Goal: Task Accomplishment & Management: Manage account settings

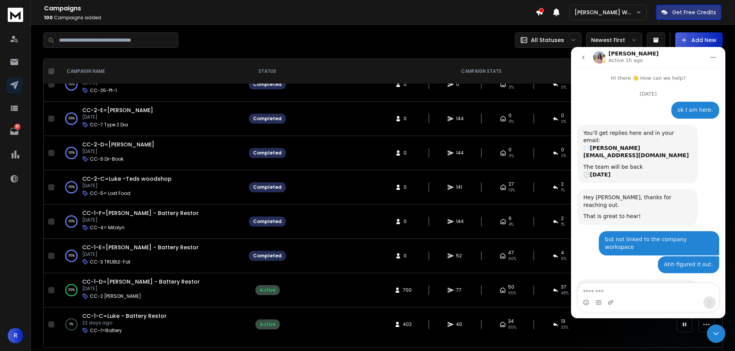
scroll to position [2905, 0]
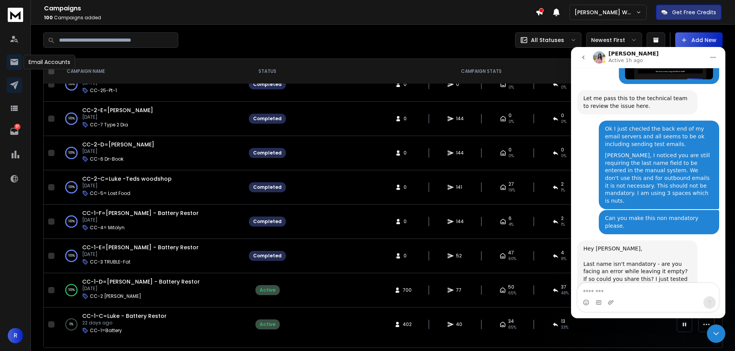
click at [16, 60] on icon at bounding box center [14, 62] width 8 height 6
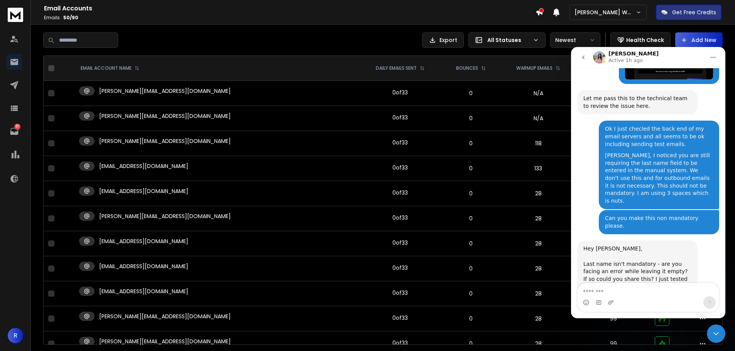
click at [717, 332] on icon "Close Intercom Messenger" at bounding box center [715, 333] width 9 height 9
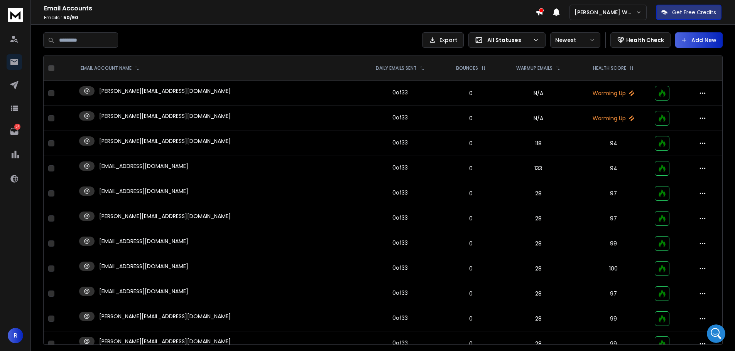
click at [134, 265] on p "[EMAIL_ADDRESS][DOMAIN_NAME]" at bounding box center [143, 267] width 89 height 8
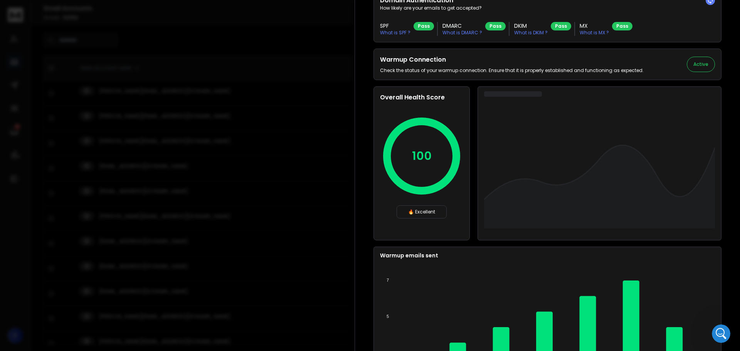
scroll to position [278, 0]
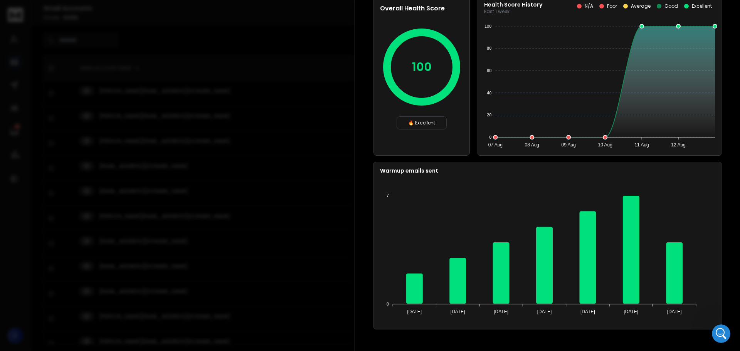
click at [182, 91] on div at bounding box center [370, 175] width 740 height 351
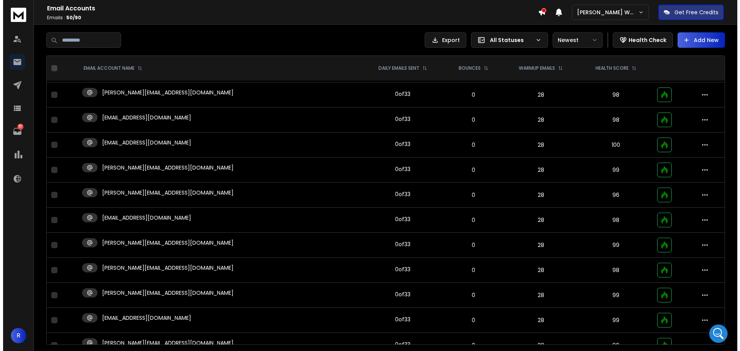
scroll to position [1008, 0]
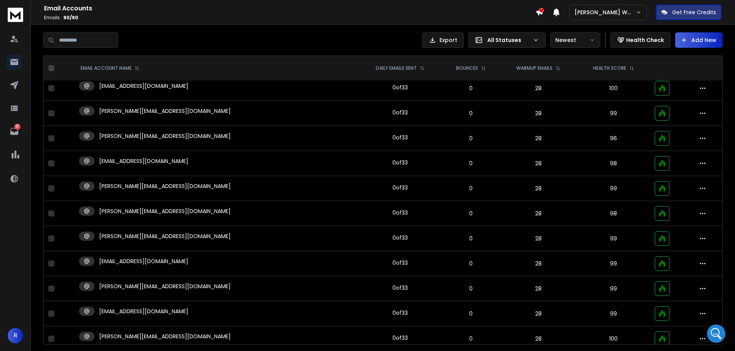
click at [136, 236] on p "[PERSON_NAME][EMAIL_ADDRESS][DOMAIN_NAME]" at bounding box center [164, 237] width 131 height 8
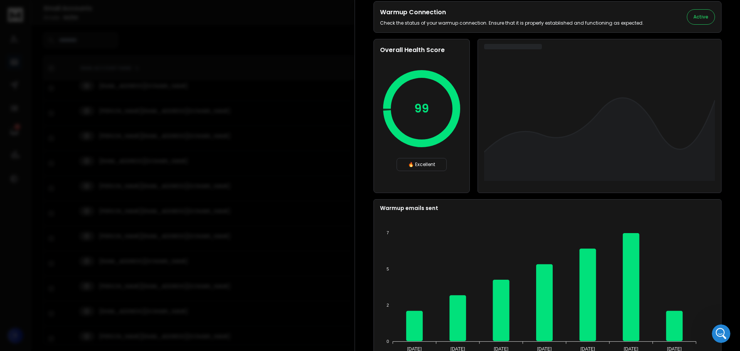
scroll to position [278, 0]
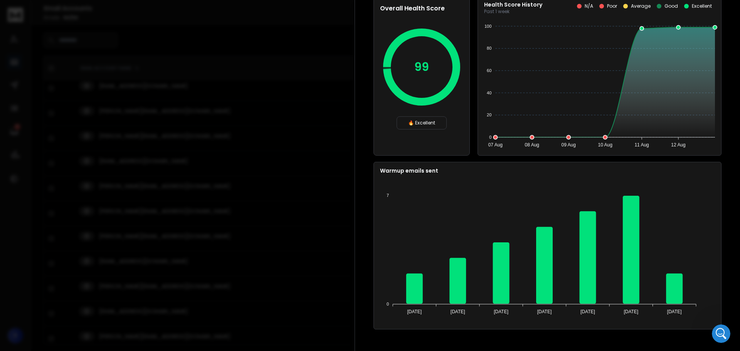
drag, startPoint x: 297, startPoint y: 121, endPoint x: 290, endPoint y: 121, distance: 6.9
click at [294, 121] on div at bounding box center [370, 175] width 740 height 351
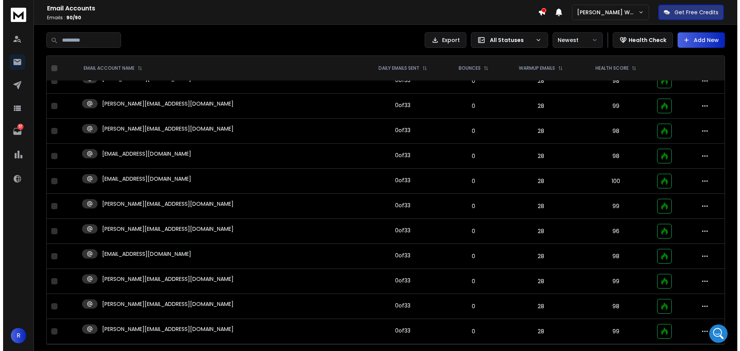
scroll to position [880, 0]
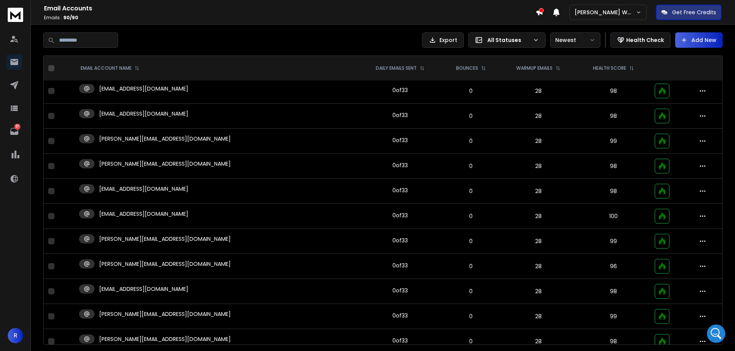
click at [129, 138] on p "[PERSON_NAME][EMAIL_ADDRESS][DOMAIN_NAME]" at bounding box center [164, 139] width 131 height 8
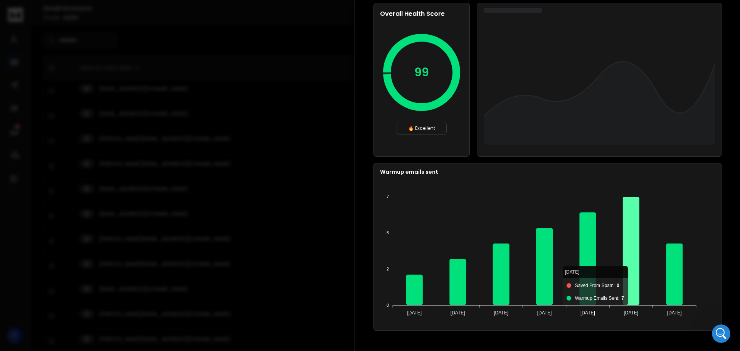
scroll to position [278, 0]
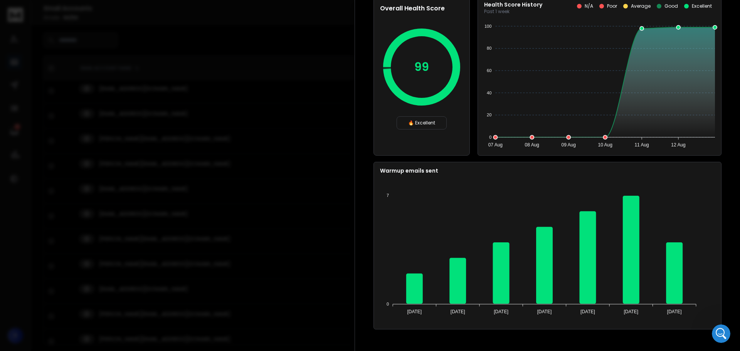
click at [255, 169] on div at bounding box center [370, 175] width 740 height 351
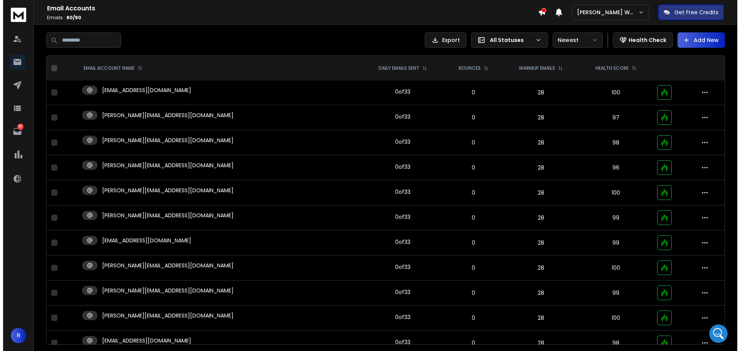
scroll to position [610, 0]
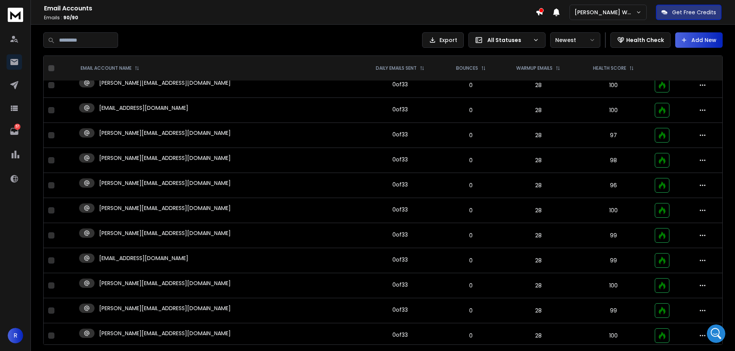
click at [129, 183] on p "[PERSON_NAME][EMAIL_ADDRESS][DOMAIN_NAME]" at bounding box center [164, 183] width 131 height 8
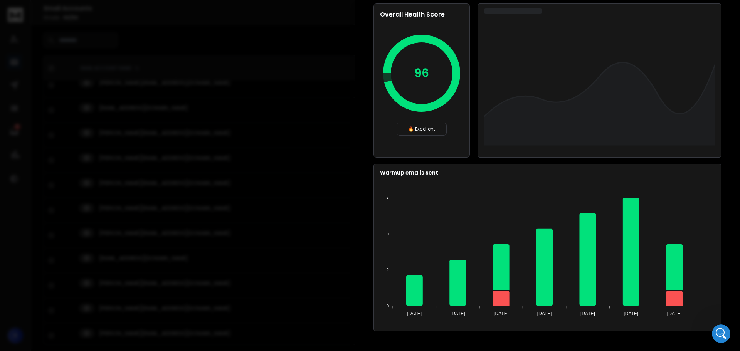
scroll to position [278, 0]
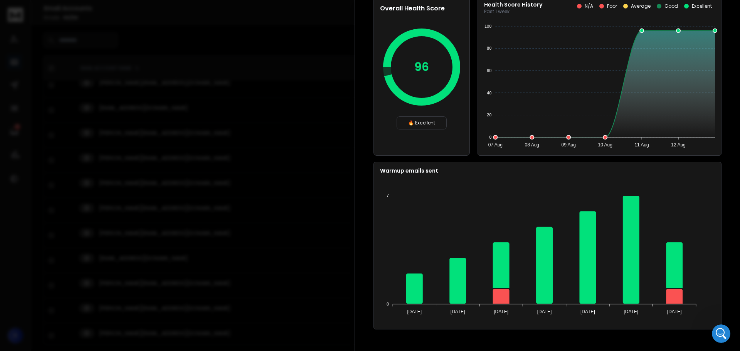
click at [236, 143] on div at bounding box center [370, 175] width 740 height 351
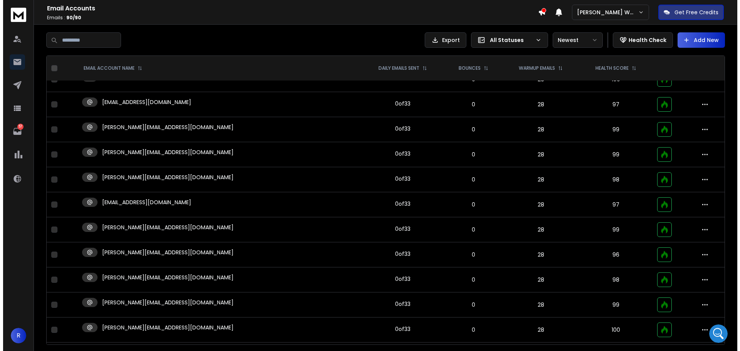
scroll to position [193, 0]
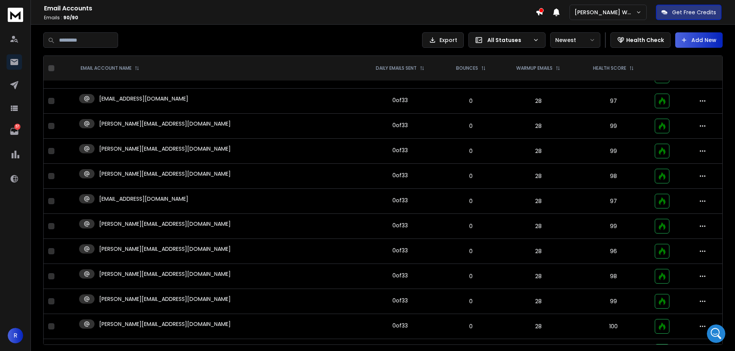
click at [128, 173] on p "[PERSON_NAME][EMAIL_ADDRESS][DOMAIN_NAME]" at bounding box center [164, 174] width 131 height 8
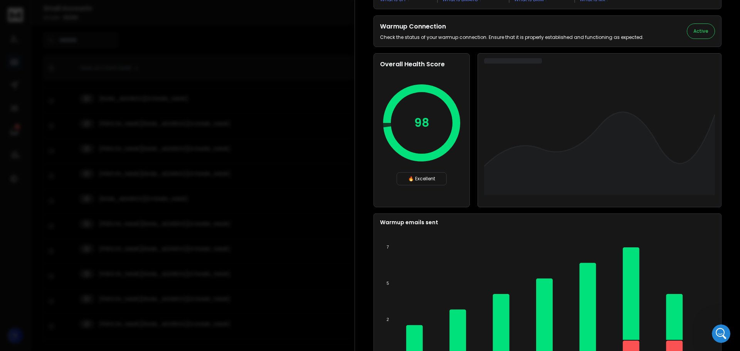
scroll to position [278, 0]
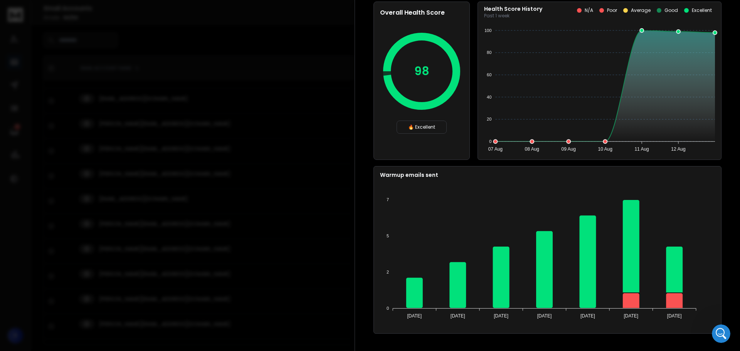
click at [265, 159] on div at bounding box center [370, 175] width 740 height 351
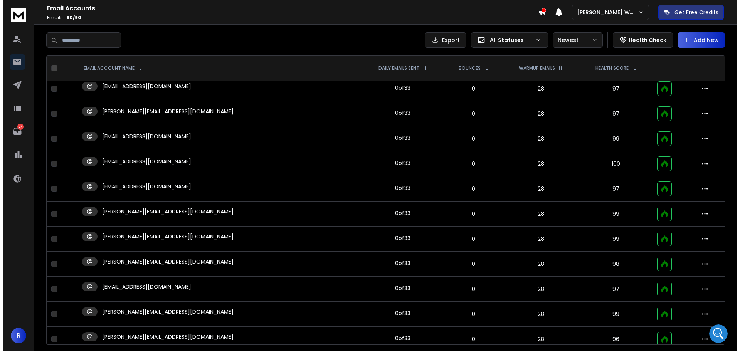
scroll to position [0, 0]
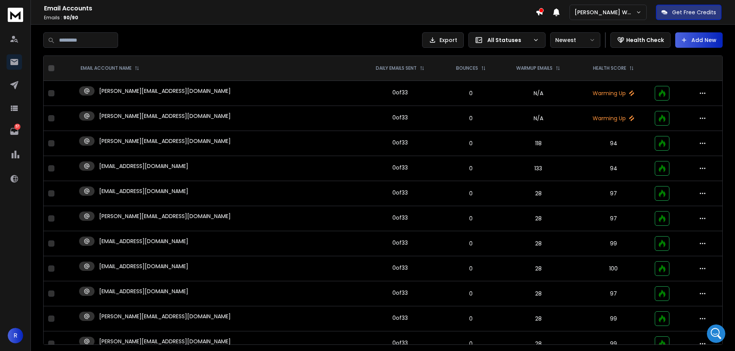
click at [149, 139] on p "[PERSON_NAME][EMAIL_ADDRESS][DOMAIN_NAME]" at bounding box center [164, 141] width 131 height 8
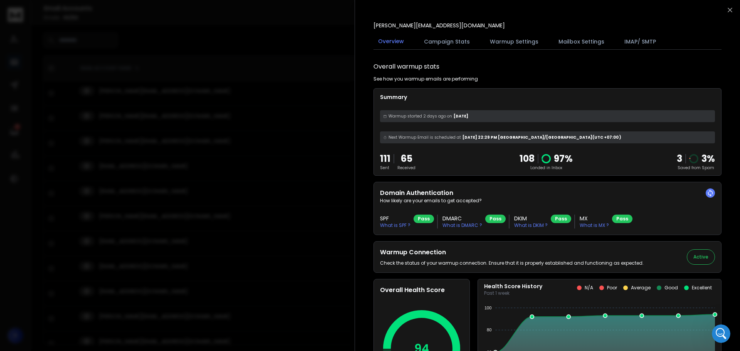
click at [582, 38] on button "Mailbox Settings" at bounding box center [581, 41] width 55 height 17
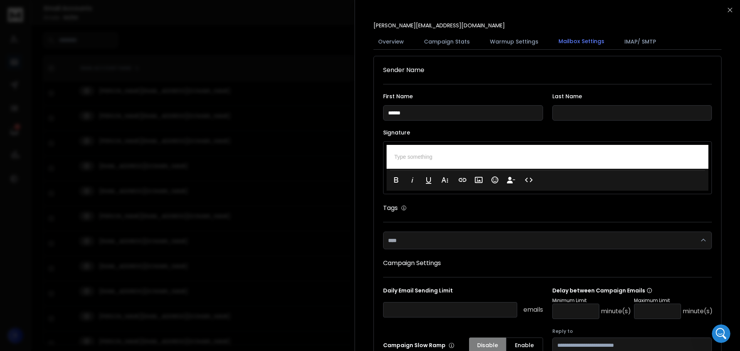
click at [523, 40] on button "Warmup Settings" at bounding box center [514, 41] width 58 height 17
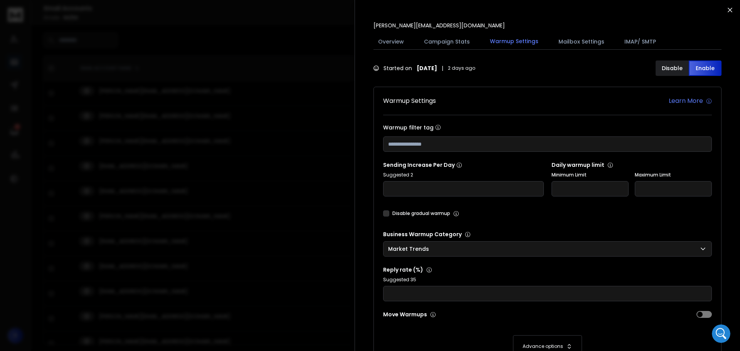
click at [731, 8] on icon "button" at bounding box center [730, 10] width 8 height 8
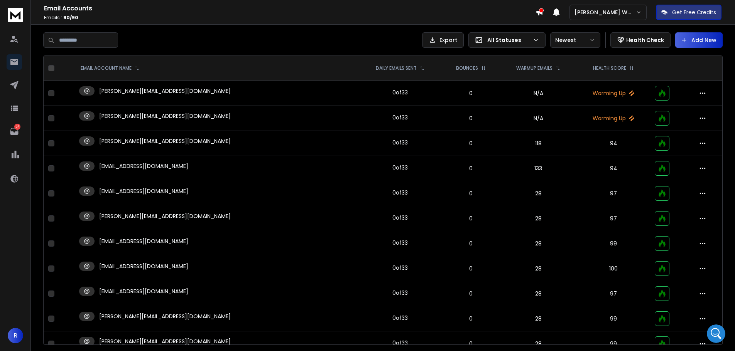
click at [136, 216] on p "[PERSON_NAME][EMAIL_ADDRESS][DOMAIN_NAME]" at bounding box center [164, 216] width 131 height 8
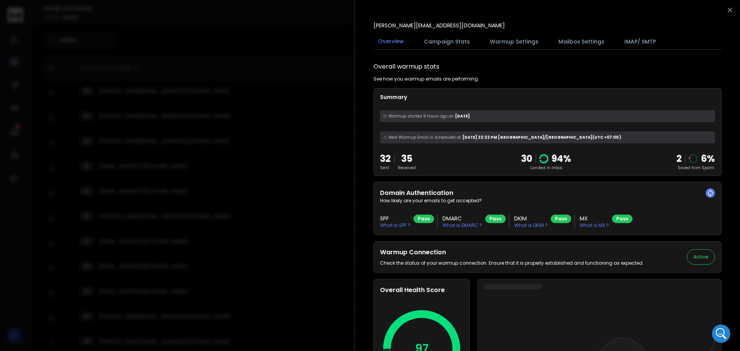
click at [521, 39] on button "Warmup Settings" at bounding box center [514, 41] width 58 height 17
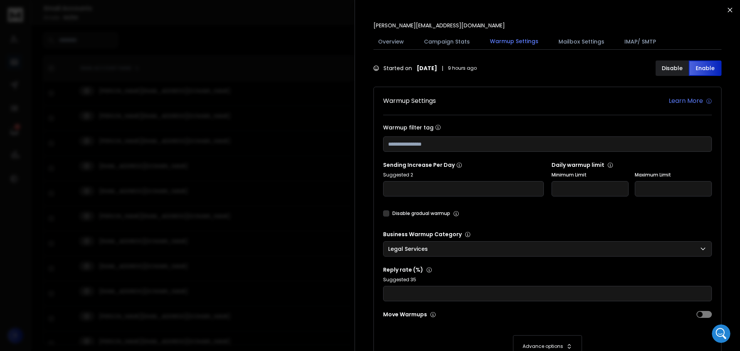
click at [728, 9] on icon "button" at bounding box center [730, 10] width 8 height 8
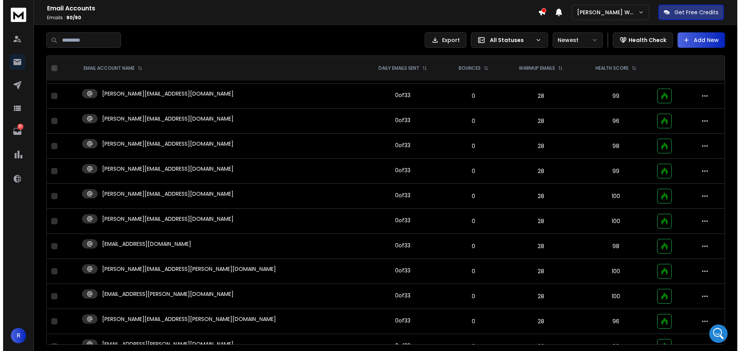
scroll to position [347, 0]
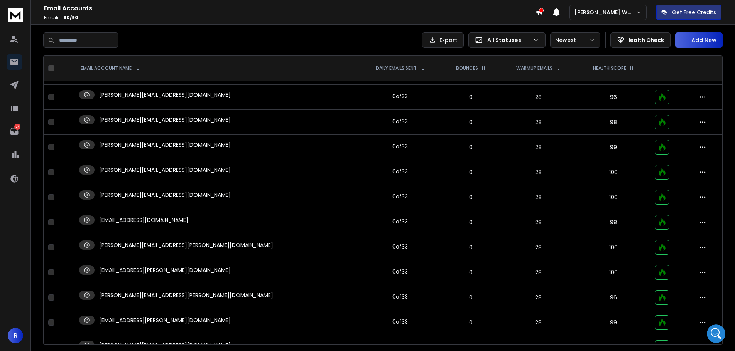
click at [120, 193] on p "[PERSON_NAME][EMAIL_ADDRESS][DOMAIN_NAME]" at bounding box center [164, 195] width 131 height 8
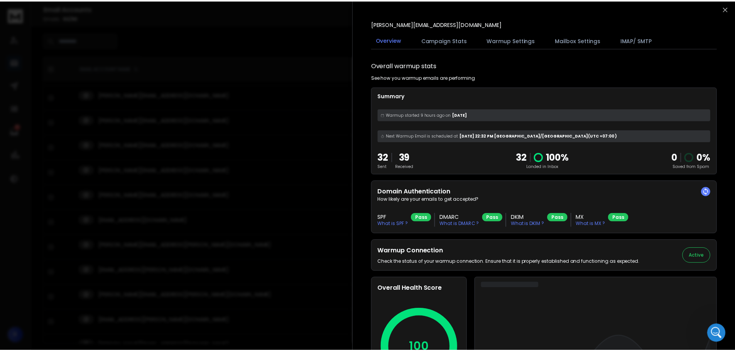
scroll to position [0, 0]
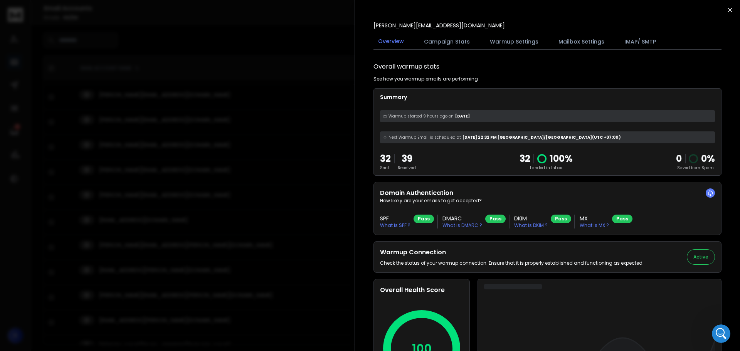
click at [728, 10] on icon "button" at bounding box center [730, 10] width 4 height 4
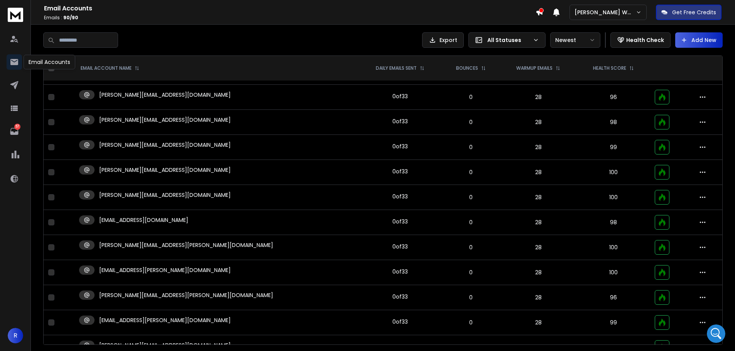
click at [13, 59] on icon at bounding box center [14, 61] width 9 height 9
click at [12, 61] on icon at bounding box center [14, 61] width 9 height 9
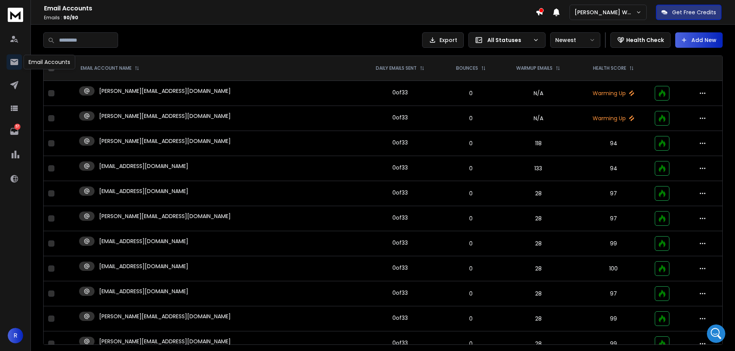
click at [97, 40] on input at bounding box center [80, 39] width 75 height 15
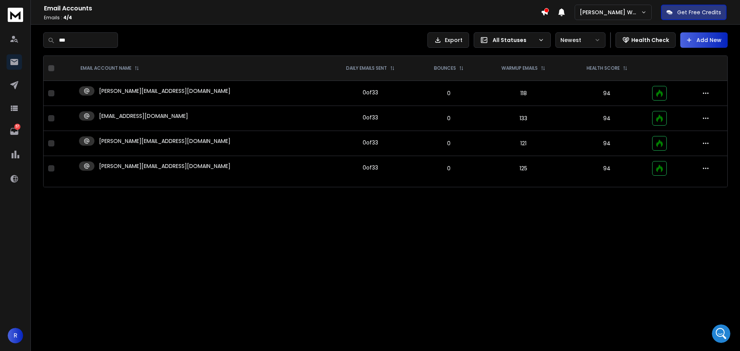
drag, startPoint x: 81, startPoint y: 40, endPoint x: 73, endPoint y: 39, distance: 8.6
click at [79, 40] on input "***" at bounding box center [80, 39] width 75 height 15
type input "*****"
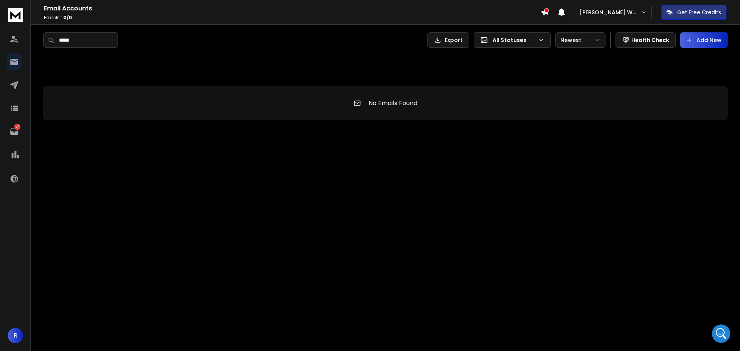
drag, startPoint x: 91, startPoint y: 42, endPoint x: 57, endPoint y: 27, distance: 37.1
click at [57, 27] on div "***** Export All Statuses Newest Health Check Add New ***** No Emails Found" at bounding box center [386, 76] width 710 height 103
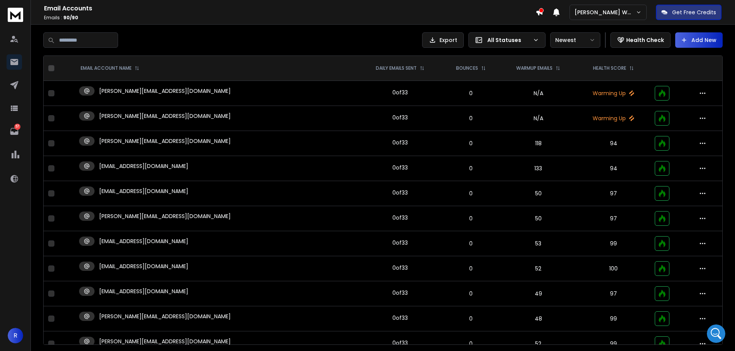
click at [715, 333] on icon "Open Intercom Messenger" at bounding box center [716, 334] width 13 height 13
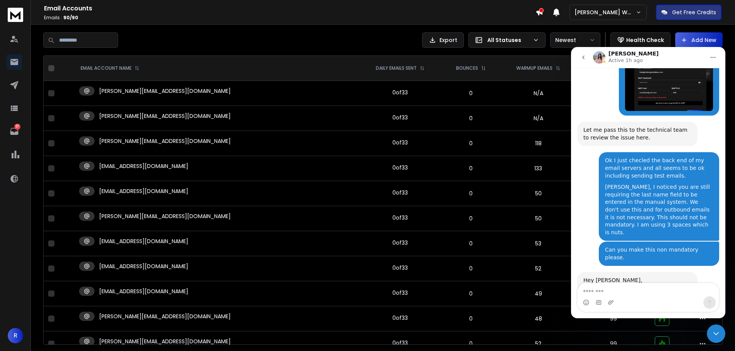
scroll to position [2905, 0]
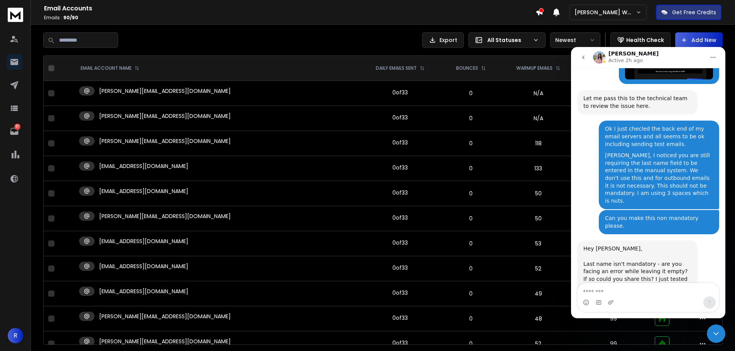
click at [714, 333] on icon "Close Intercom Messenger" at bounding box center [715, 333] width 9 height 9
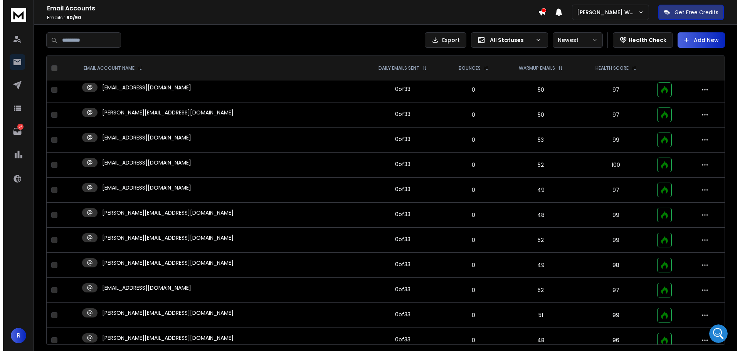
scroll to position [0, 0]
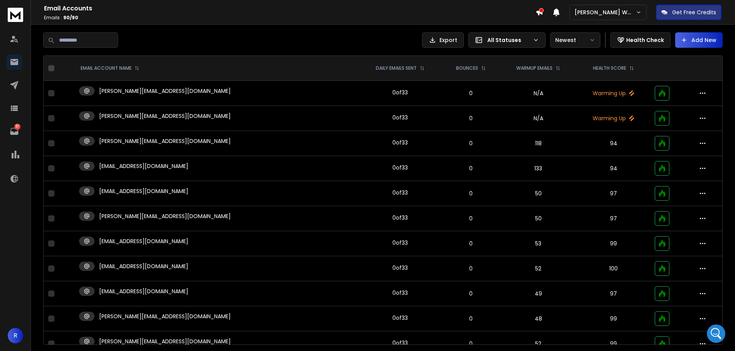
click at [128, 167] on p "[EMAIL_ADDRESS][DOMAIN_NAME]" at bounding box center [143, 166] width 89 height 8
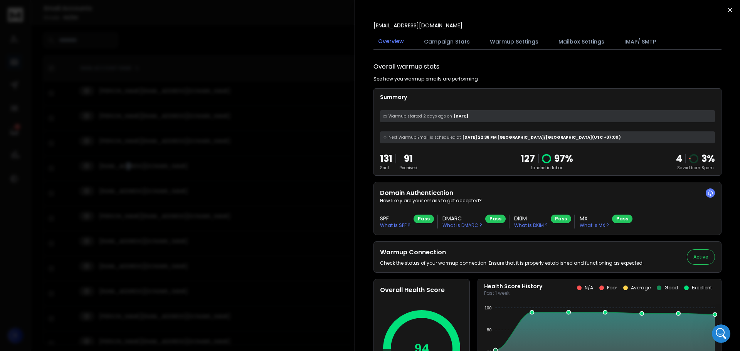
click at [730, 11] on icon "button" at bounding box center [730, 10] width 8 height 8
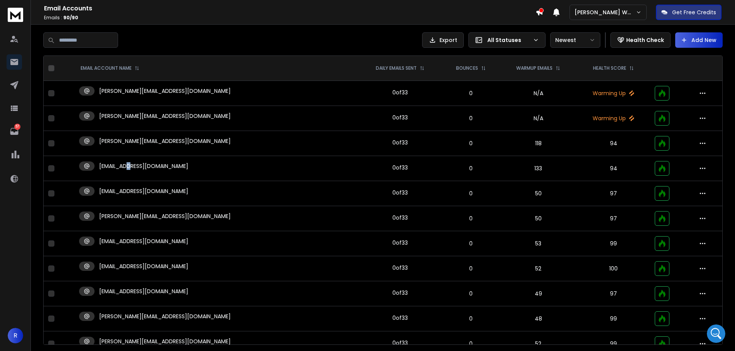
click at [711, 331] on div "Open Intercom Messenger" at bounding box center [715, 333] width 25 height 25
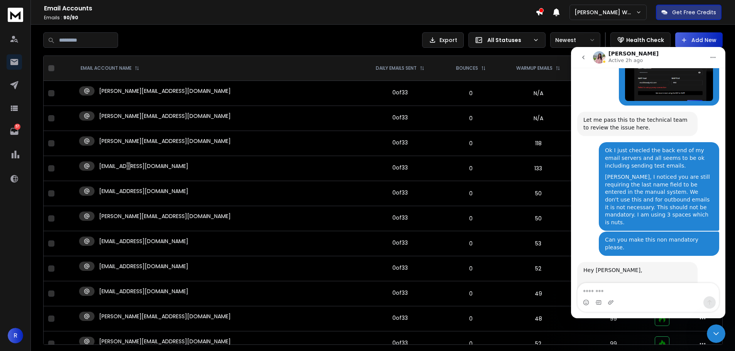
scroll to position [2905, 0]
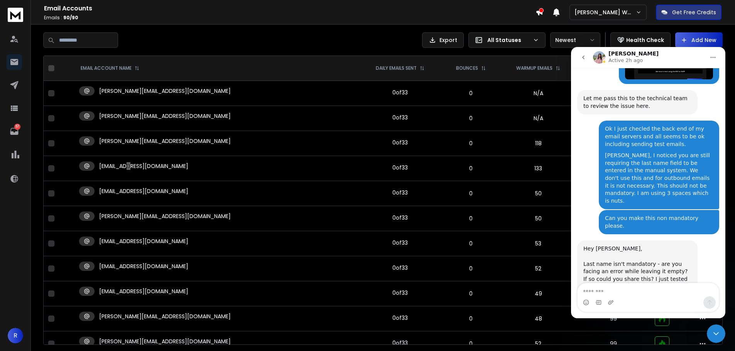
click at [716, 333] on icon "Close Intercom Messenger" at bounding box center [715, 333] width 9 height 9
